Goal: Task Accomplishment & Management: Manage account settings

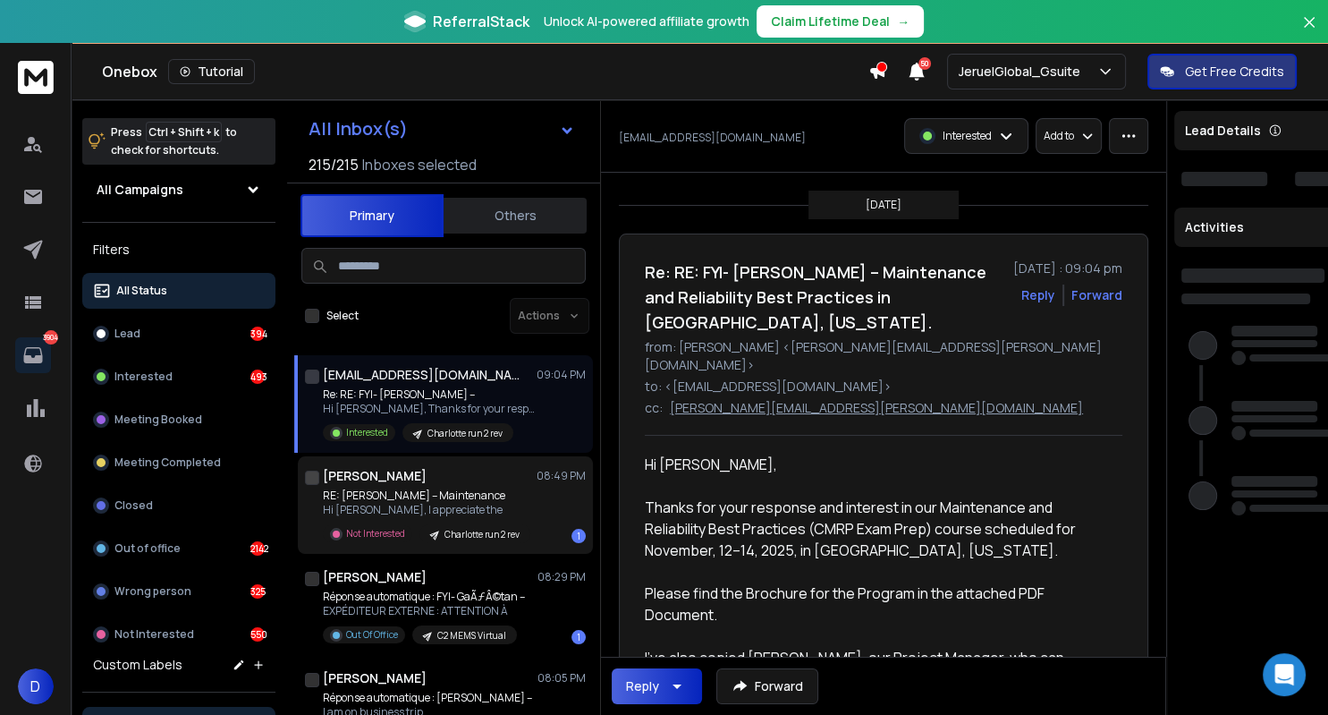
click at [420, 499] on p "RE: [PERSON_NAME] – Maintenance" at bounding box center [427, 495] width 208 height 14
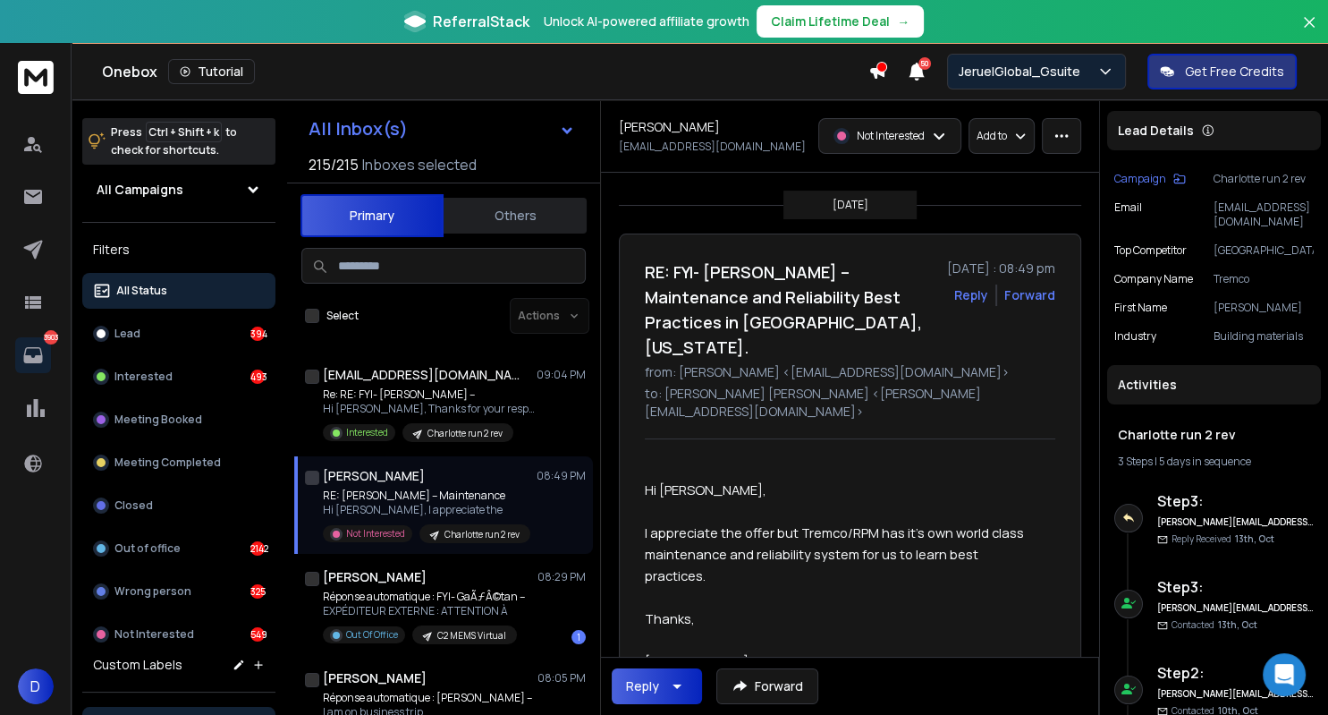
click at [1027, 82] on button "JeruelGlobal_Gsuite" at bounding box center [1036, 72] width 179 height 36
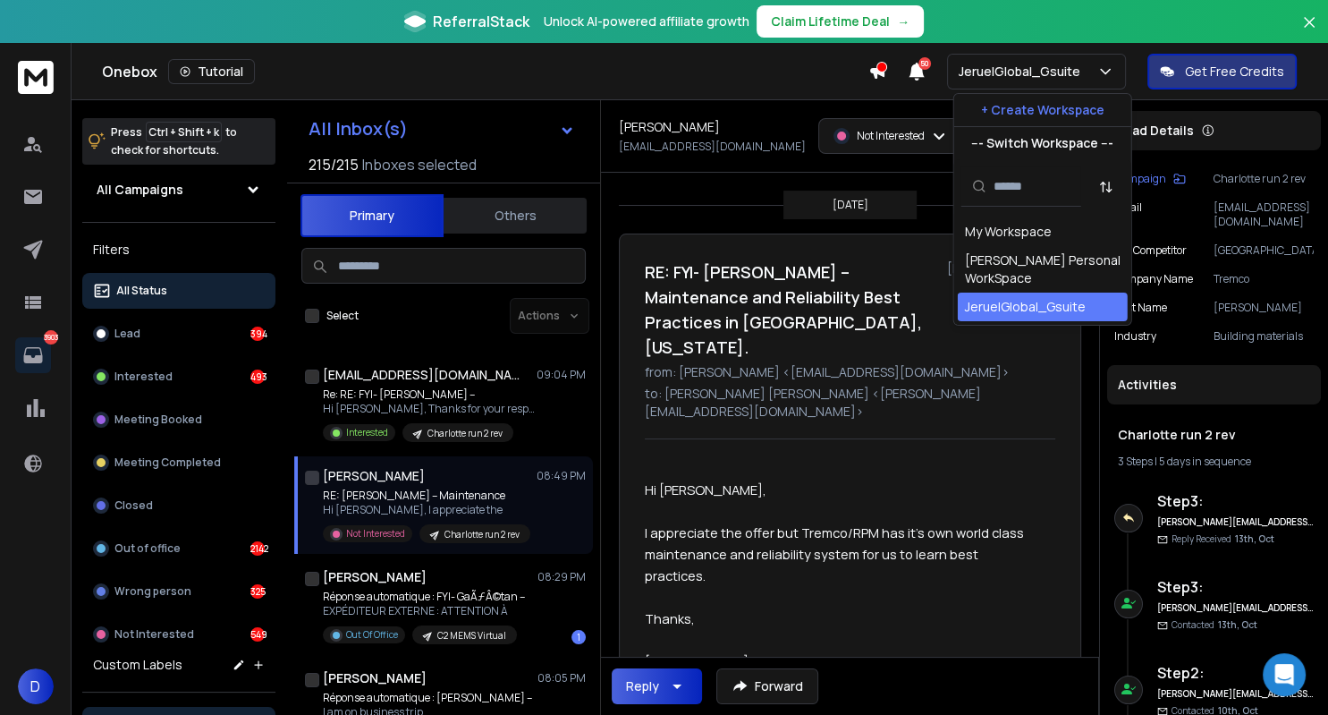
click at [995, 306] on div "JeruelGlobal_Gsuite" at bounding box center [1025, 307] width 121 height 18
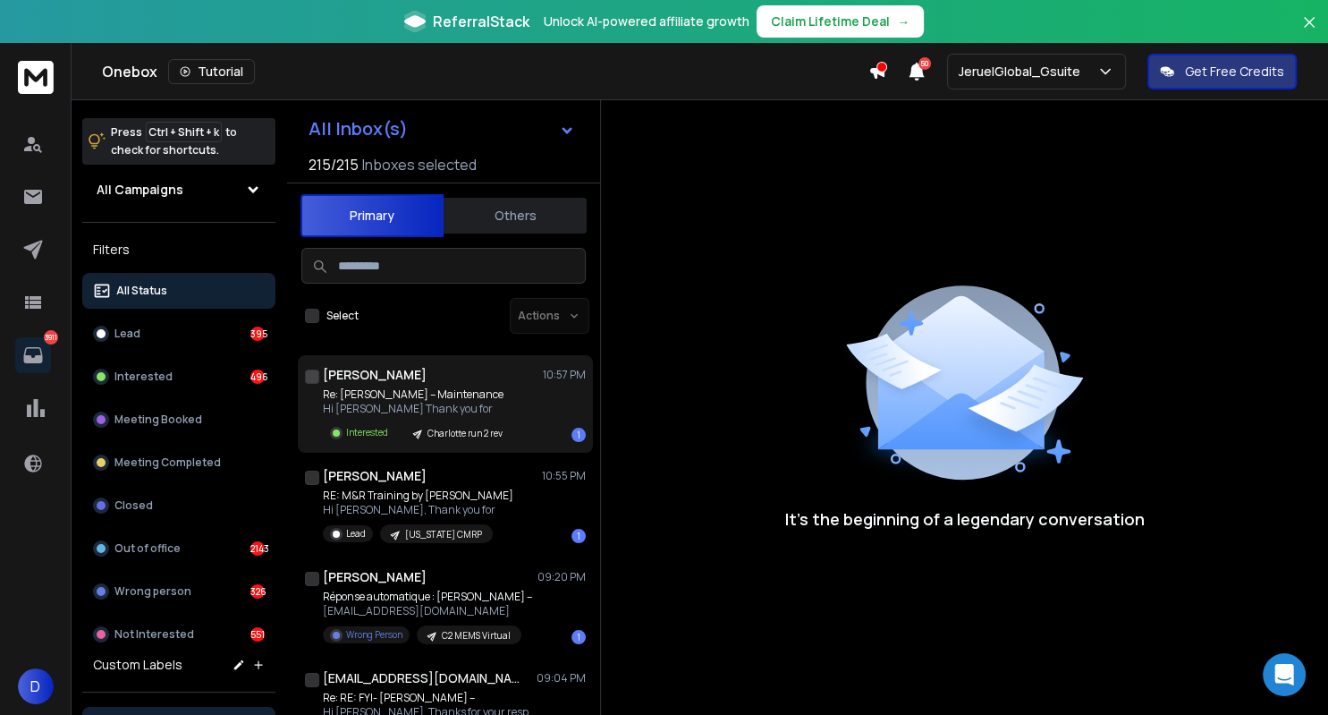
click at [399, 382] on div "Fiona Griffin 10:57 PM" at bounding box center [454, 375] width 263 height 18
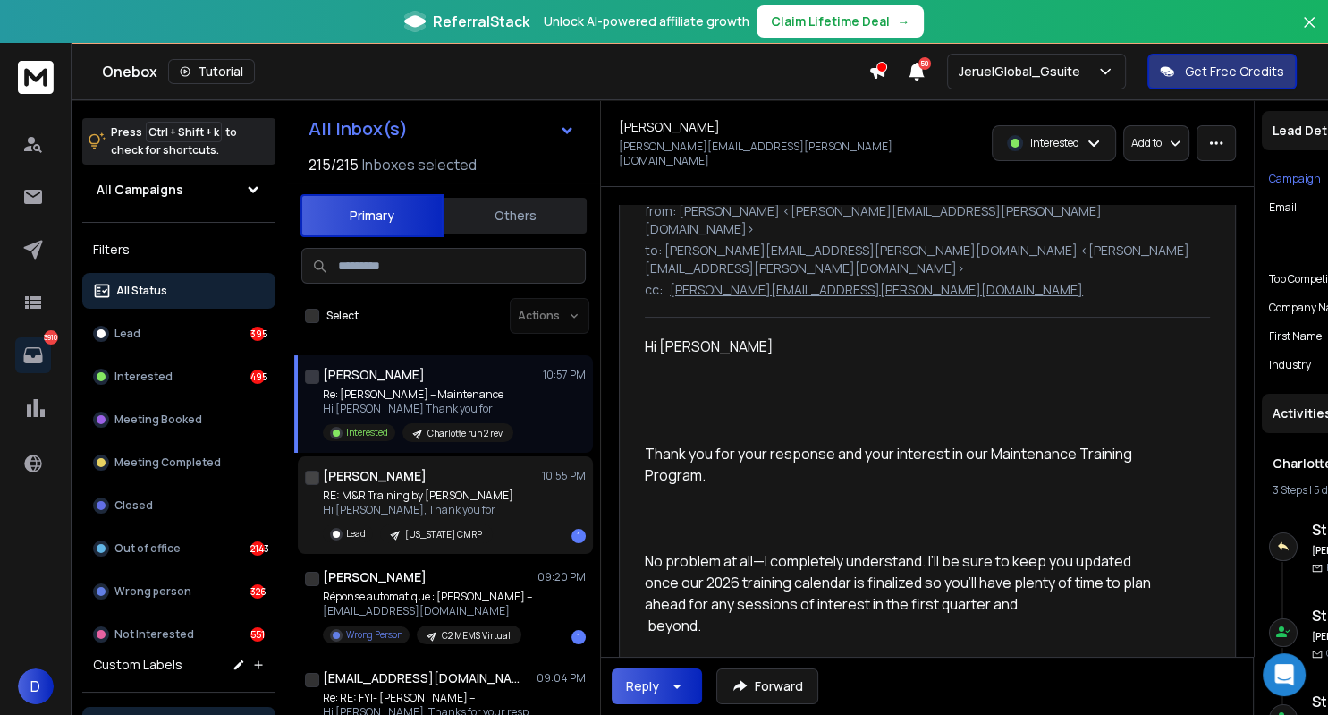
scroll to position [232, 0]
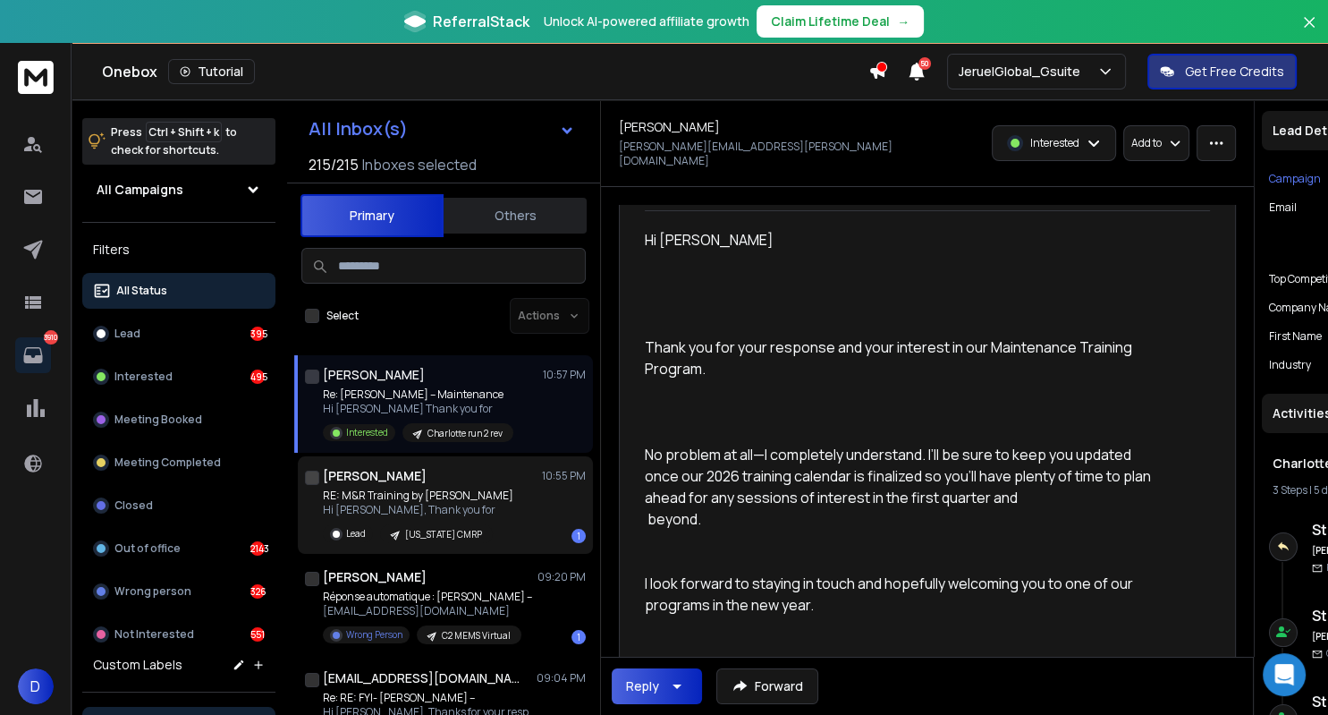
click at [442, 485] on div "Elizabeth Garcia 10:55 PM" at bounding box center [454, 476] width 263 height 18
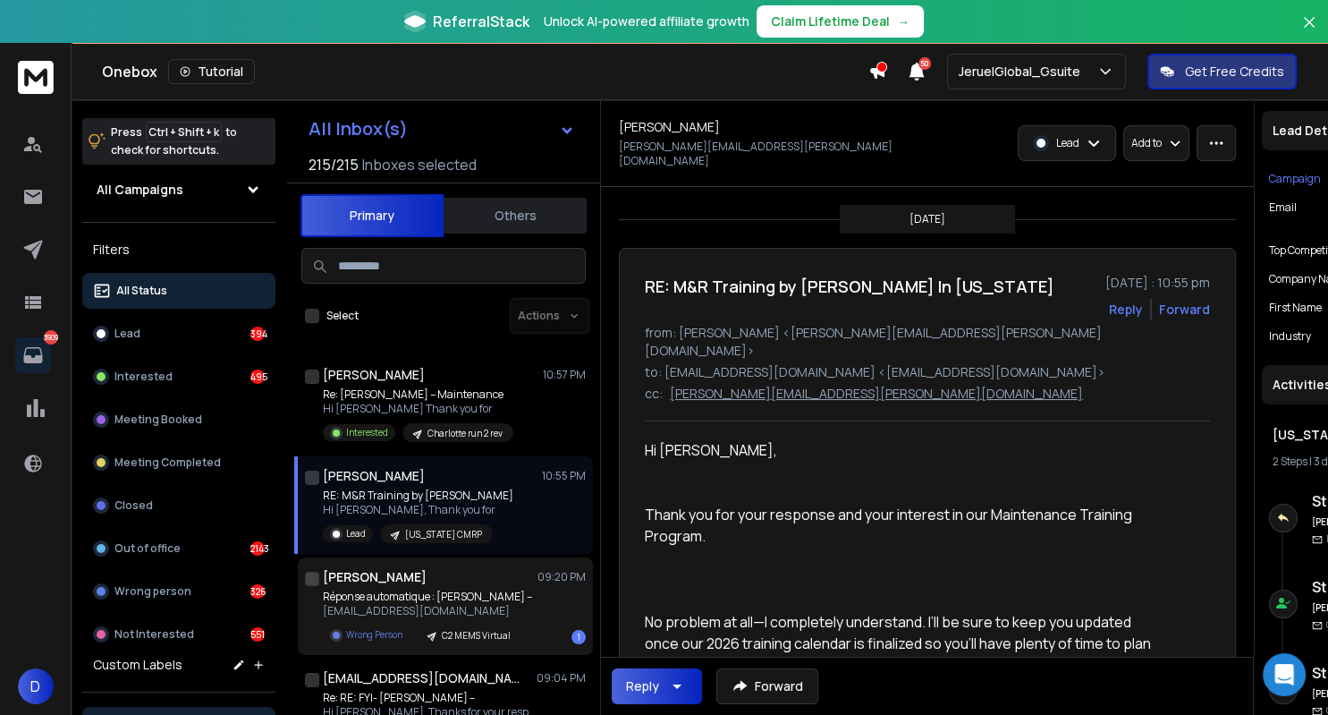
click at [420, 603] on p "Réponse automatique : FYI- Chantal –" at bounding box center [427, 596] width 209 height 14
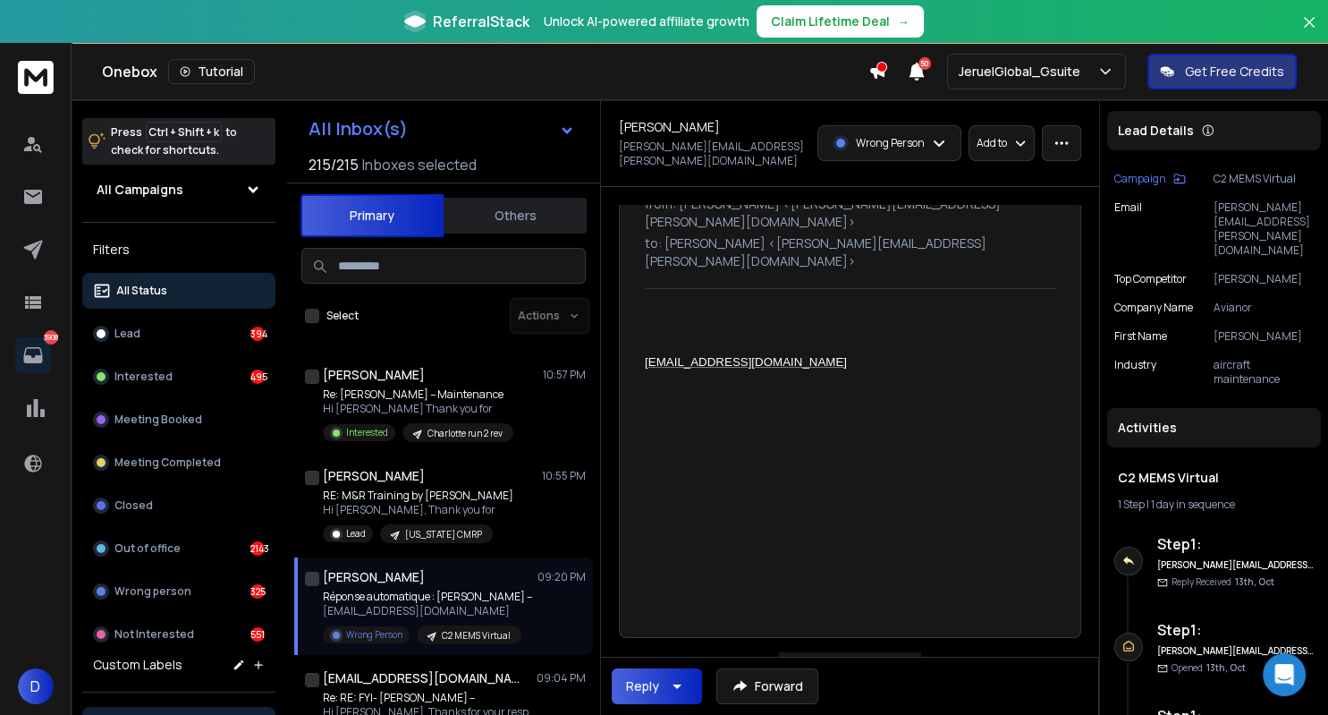
scroll to position [173, 0]
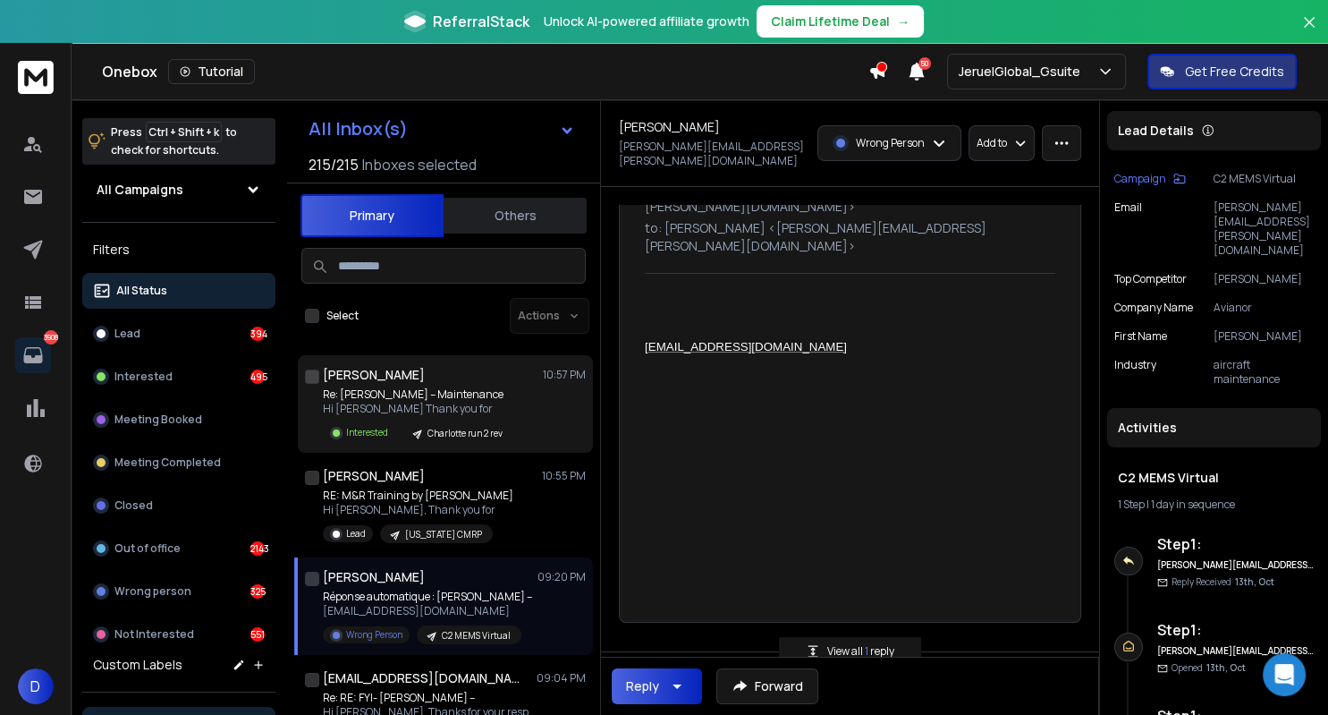
click at [349, 400] on p "Re: FYI- Russell – Maintenance" at bounding box center [418, 394] width 191 height 14
